Goal: Task Accomplishment & Management: Manage account settings

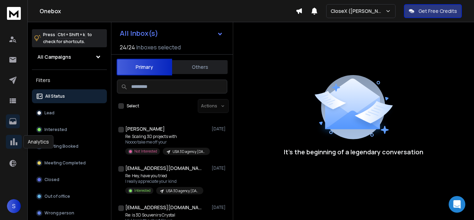
click at [16, 138] on icon at bounding box center [14, 141] width 10 height 10
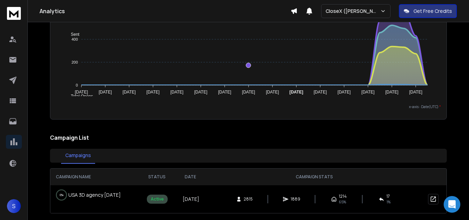
scroll to position [173, 0]
click at [10, 121] on icon at bounding box center [12, 121] width 7 height 6
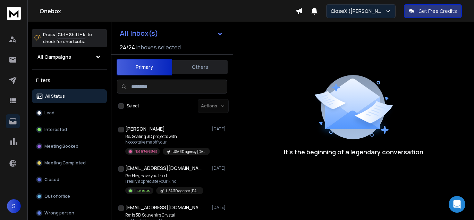
click at [384, 11] on div "CloseX ([PERSON_NAME])" at bounding box center [361, 11] width 60 height 7
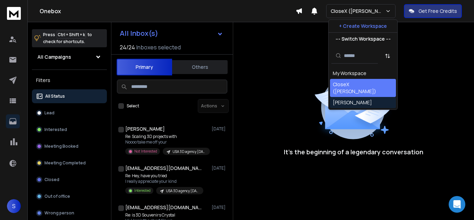
click at [345, 97] on div "[PERSON_NAME]" at bounding box center [363, 102] width 66 height 11
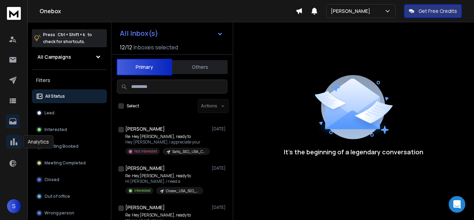
click at [10, 144] on icon at bounding box center [14, 141] width 10 height 10
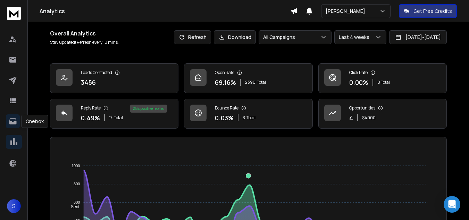
click at [16, 121] on icon at bounding box center [13, 121] width 8 height 8
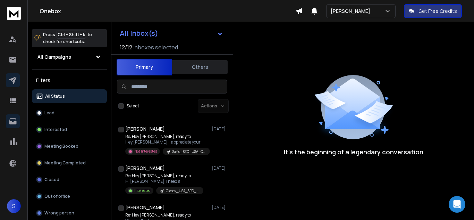
drag, startPoint x: 22, startPoint y: 81, endPoint x: 15, endPoint y: 80, distance: 7.0
click at [22, 81] on div "S" at bounding box center [14, 110] width 28 height 220
click at [15, 80] on icon at bounding box center [12, 79] width 7 height 7
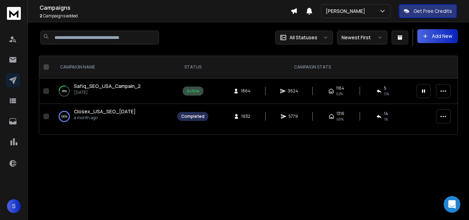
click at [114, 87] on span "Safiq_SEO_USA_Campain_2" at bounding box center [107, 86] width 67 height 7
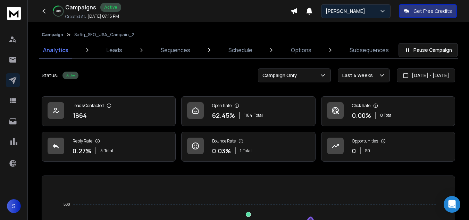
click at [336, 7] on button "[PERSON_NAME]" at bounding box center [355, 11] width 69 height 14
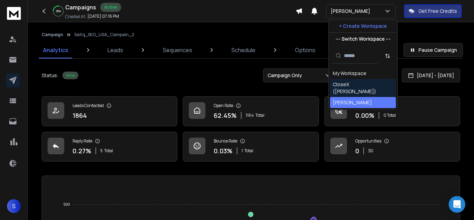
click at [347, 84] on div "CloseX ([PERSON_NAME])" at bounding box center [363, 88] width 60 height 14
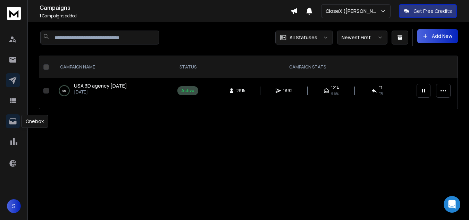
click at [11, 117] on icon at bounding box center [13, 121] width 8 height 8
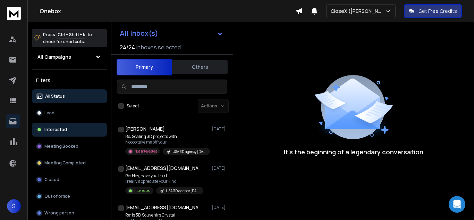
click at [51, 128] on p "Interested" at bounding box center [55, 130] width 23 height 6
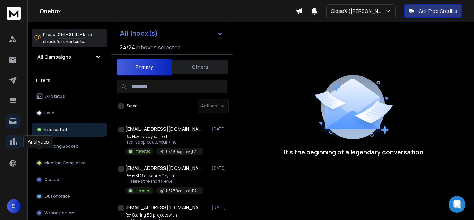
click at [11, 144] on icon at bounding box center [13, 141] width 7 height 7
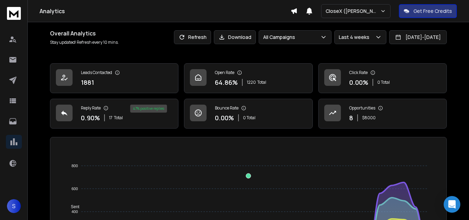
click at [129, 118] on link "Reply Rate 0.90 % 17 Total 47 % positive replies" at bounding box center [114, 114] width 128 height 30
click at [109, 110] on div "Reply Rate" at bounding box center [102, 107] width 42 height 7
click at [9, 120] on icon at bounding box center [13, 121] width 8 height 8
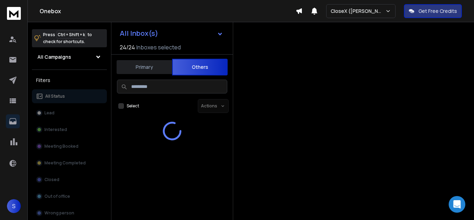
click at [195, 60] on button "Others" at bounding box center [200, 67] width 56 height 17
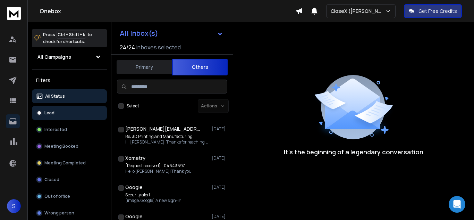
click at [60, 111] on button "Lead" at bounding box center [69, 113] width 75 height 14
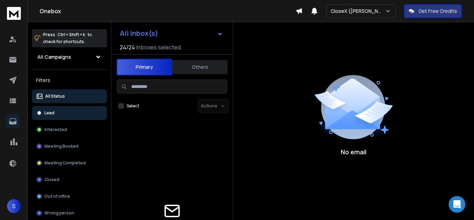
click at [60, 97] on p "All Status" at bounding box center [55, 96] width 20 height 6
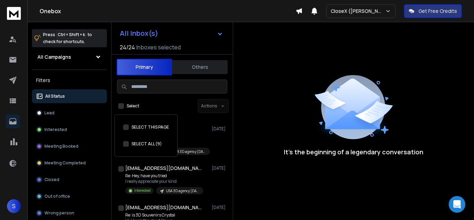
click at [121, 104] on button "SELECT THIS PAGE" at bounding box center [121, 106] width 6 height 6
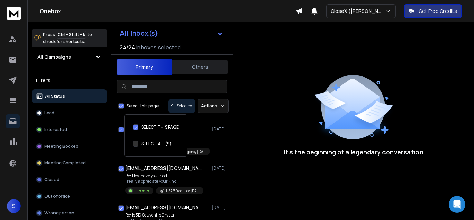
click at [121, 104] on button "SELECT THIS PAGE" at bounding box center [121, 106] width 6 height 6
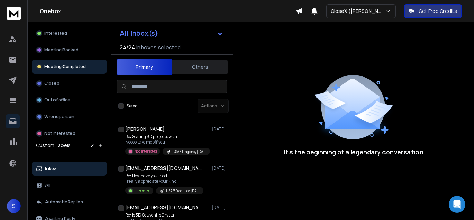
scroll to position [104, 0]
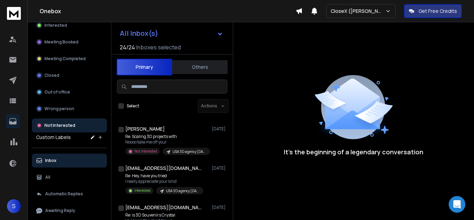
click at [73, 124] on p "Not Interested" at bounding box center [59, 126] width 31 height 6
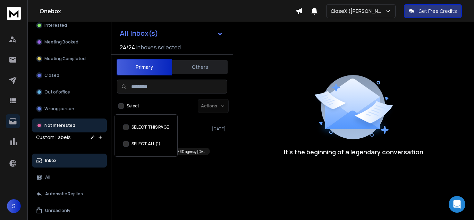
click at [122, 107] on button "SELECT THIS PAGE" at bounding box center [121, 106] width 6 height 6
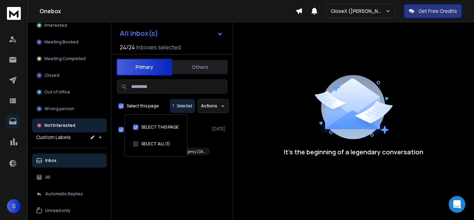
click at [124, 106] on div "Select this page" at bounding box center [138, 106] width 40 height 6
click at [124, 105] on button "SELECT THIS PAGE" at bounding box center [121, 106] width 6 height 6
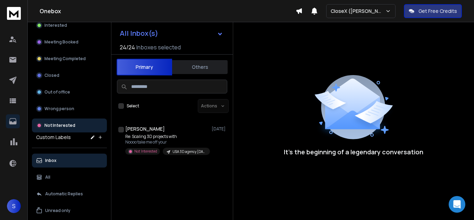
click at [217, 107] on div "Actions" at bounding box center [213, 106] width 31 height 14
click at [121, 105] on button "SELECT THIS PAGE" at bounding box center [121, 106] width 6 height 6
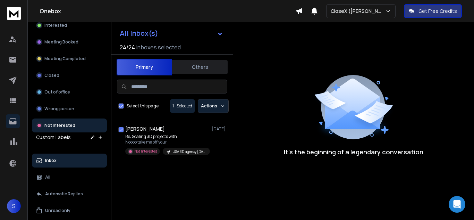
click at [207, 105] on p "Actions" at bounding box center [209, 106] width 16 height 6
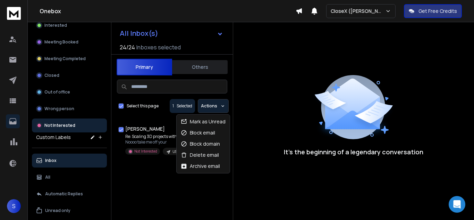
click at [207, 105] on p "Actions" at bounding box center [209, 106] width 16 height 6
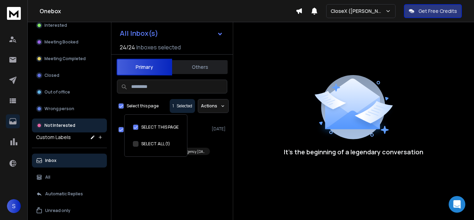
click at [121, 105] on button "SELECT THIS PAGE" at bounding box center [121, 106] width 6 height 6
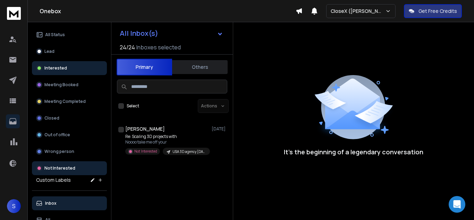
scroll to position [0, 0]
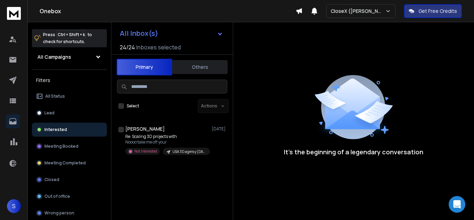
click at [59, 126] on button "Interested" at bounding box center [69, 130] width 75 height 14
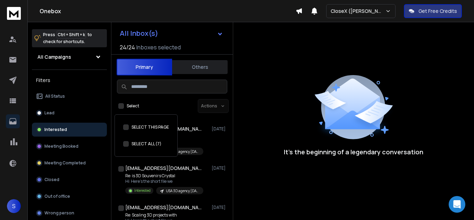
click at [121, 106] on button "SELECT THIS PAGE" at bounding box center [121, 106] width 6 height 6
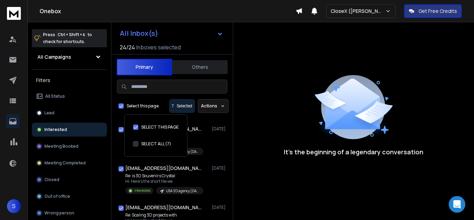
click at [122, 106] on button "SELECT THIS PAGE" at bounding box center [121, 106] width 6 height 6
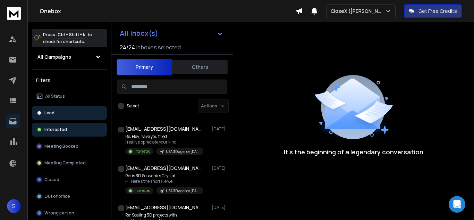
click at [58, 109] on button "Lead" at bounding box center [69, 113] width 75 height 14
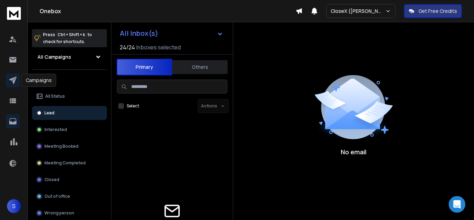
click at [19, 79] on link at bounding box center [13, 80] width 14 height 14
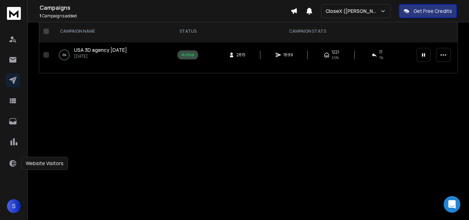
scroll to position [36, 0]
click at [15, 142] on icon at bounding box center [14, 141] width 10 height 10
